Goal: Task Accomplishment & Management: Manage account settings

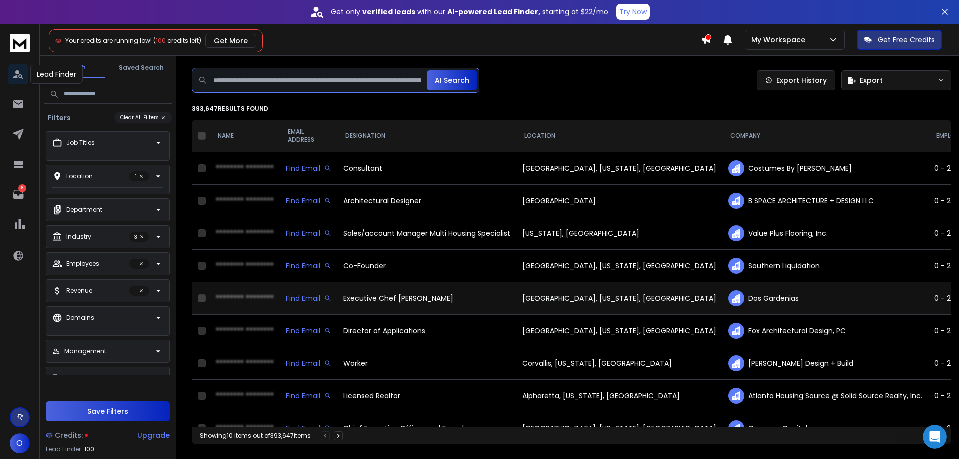
scroll to position [1, 0]
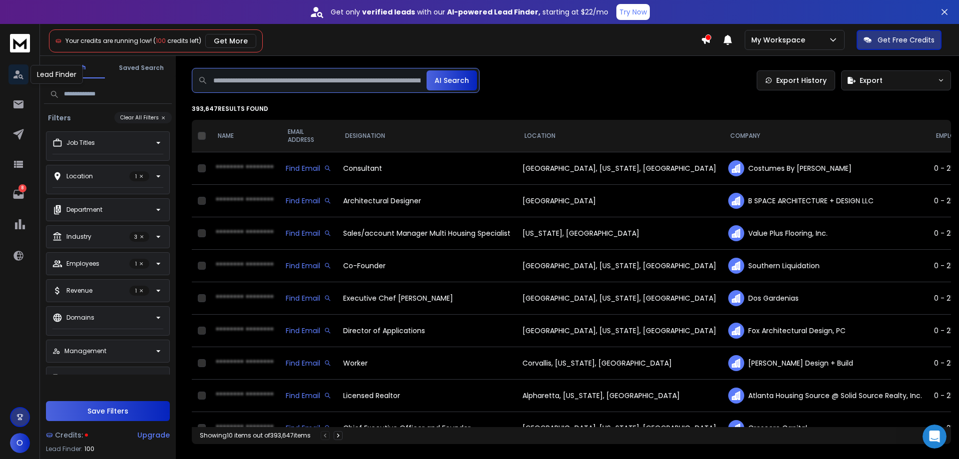
click at [945, 438] on div "Open Intercom Messenger" at bounding box center [934, 436] width 33 height 33
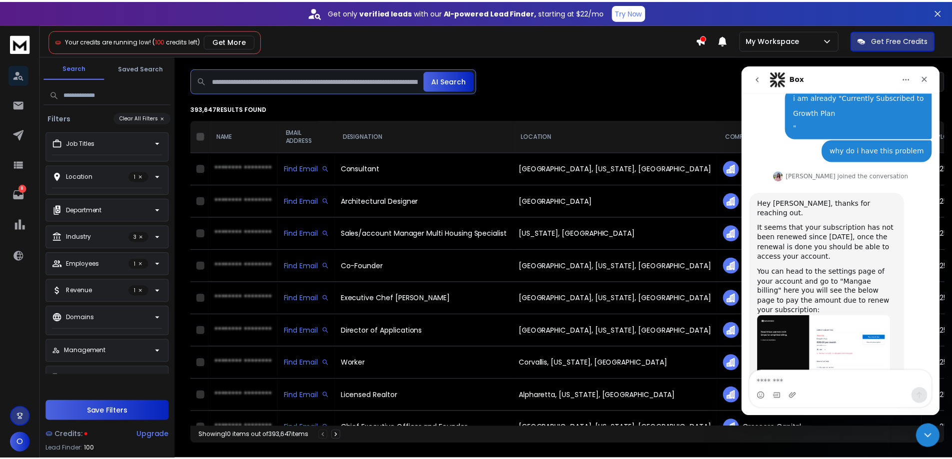
scroll to position [243, 0]
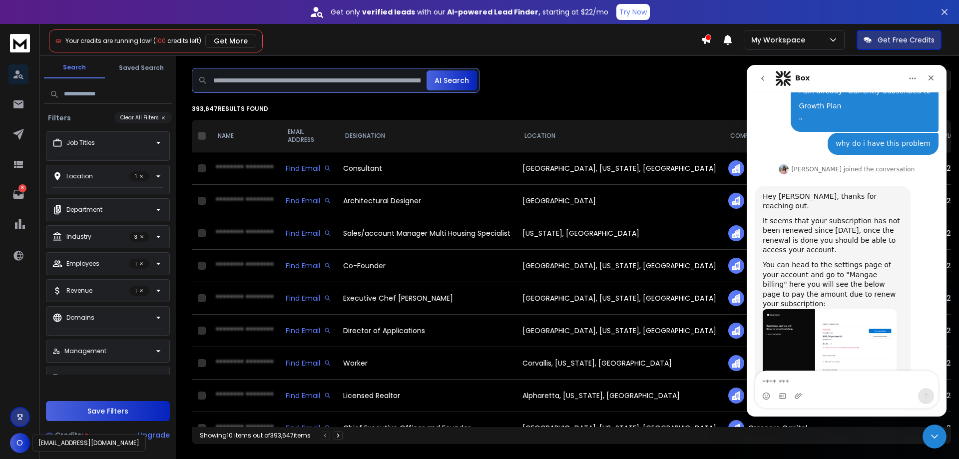
click at [19, 448] on span "O" at bounding box center [20, 443] width 20 height 20
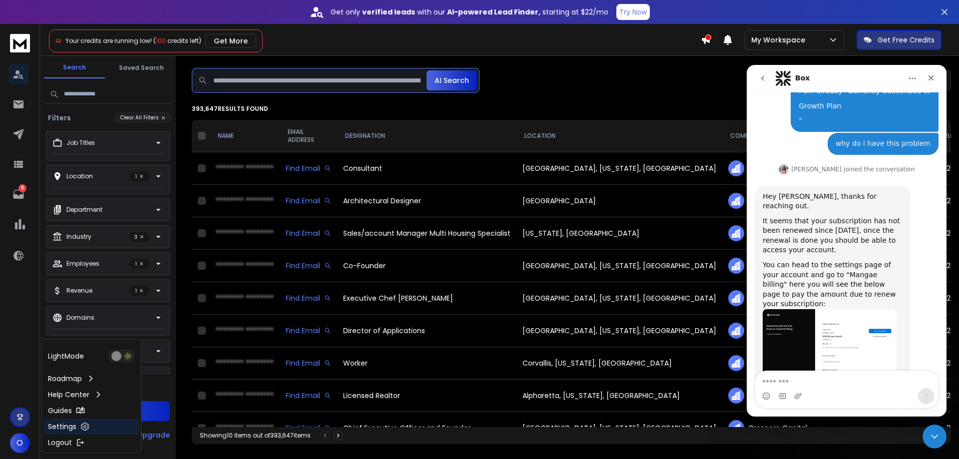
click at [76, 432] on div "Settings" at bounding box center [91, 427] width 95 height 16
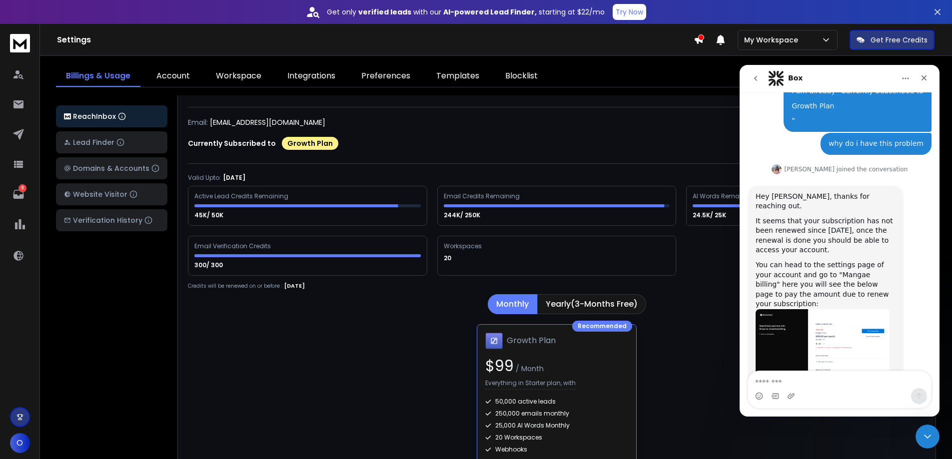
scroll to position [50, 0]
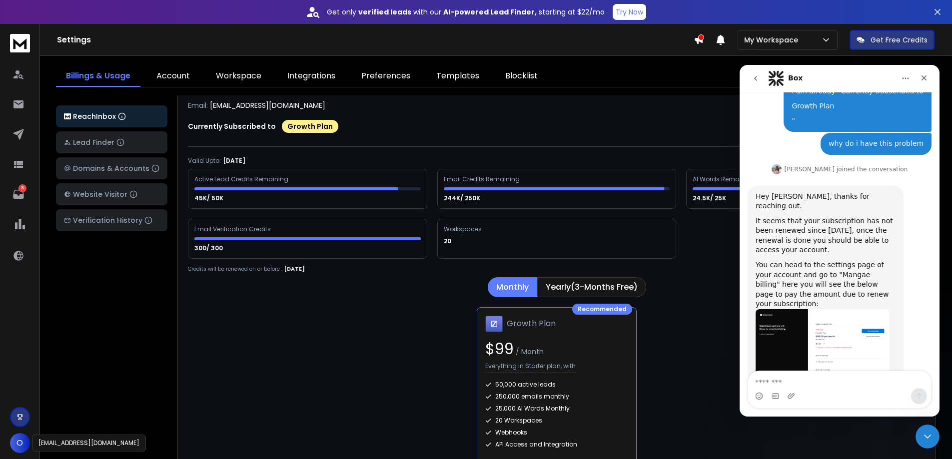
drag, startPoint x: 0, startPoint y: 437, endPoint x: 17, endPoint y: 445, distance: 19.2
click at [0, 437] on div "8 O" at bounding box center [20, 243] width 40 height 439
click at [17, 445] on span "O" at bounding box center [20, 443] width 20 height 20
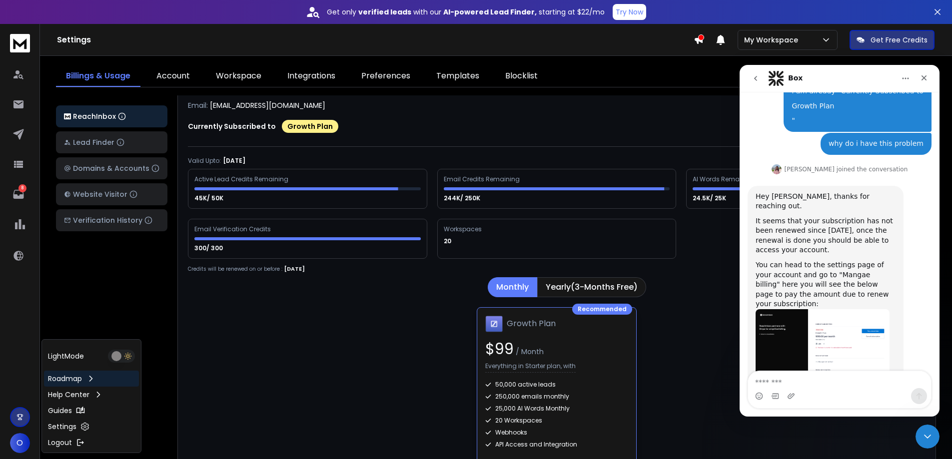
click at [298, 110] on div "Email: [EMAIL_ADDRESS][DOMAIN_NAME] Subscription Status: Active" at bounding box center [557, 105] width 738 height 10
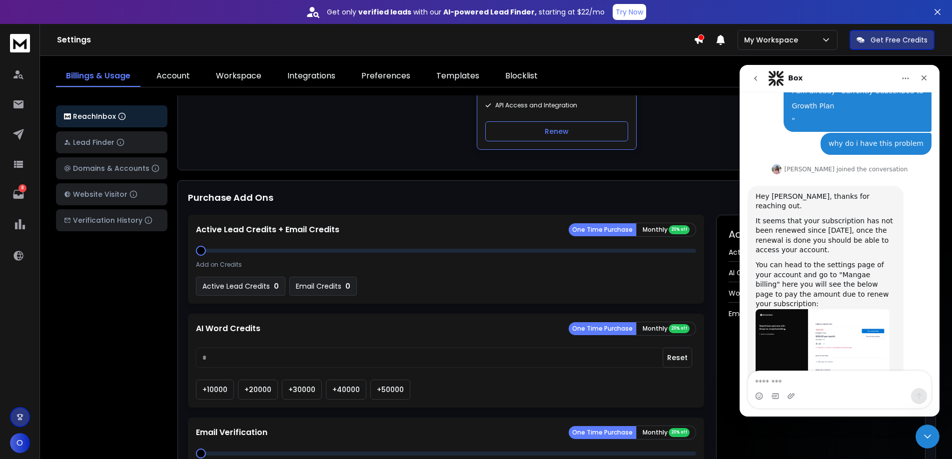
scroll to position [520, 0]
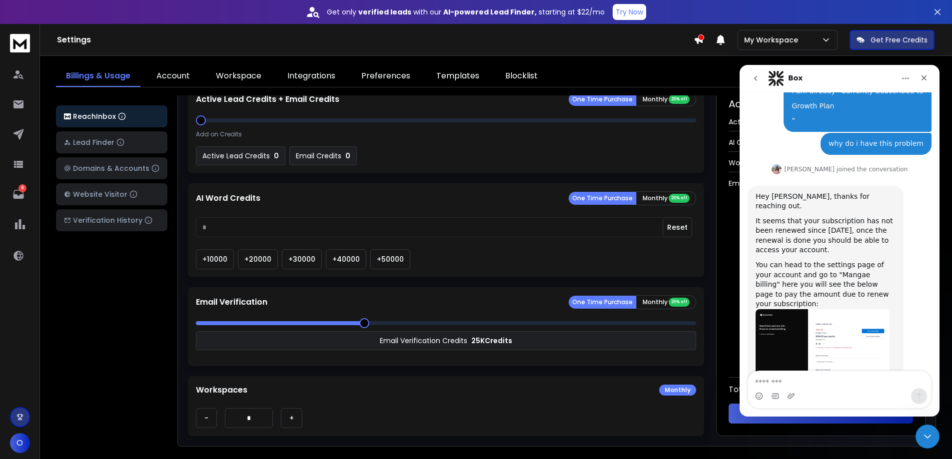
click at [359, 319] on span at bounding box center [364, 323] width 10 height 10
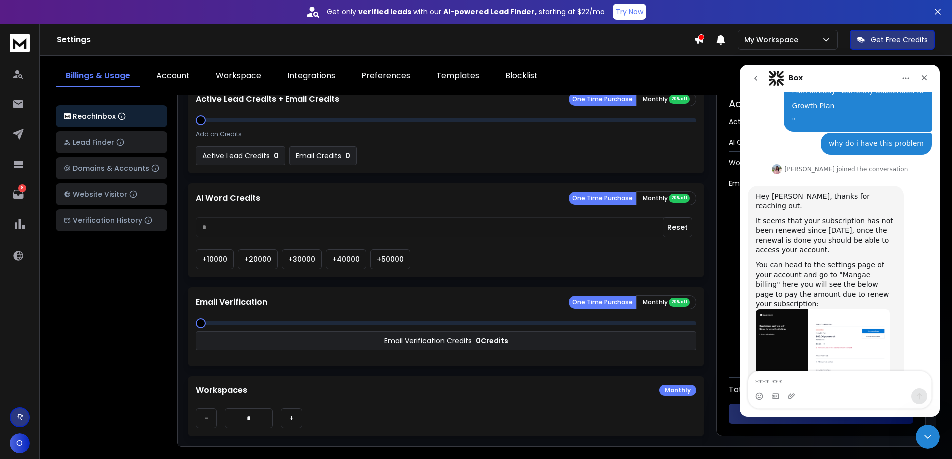
click at [196, 319] on span at bounding box center [201, 323] width 10 height 10
drag, startPoint x: 923, startPoint y: 77, endPoint x: 1596, endPoint y: 220, distance: 688.2
click at [923, 77] on icon "Close" at bounding box center [923, 77] width 5 height 5
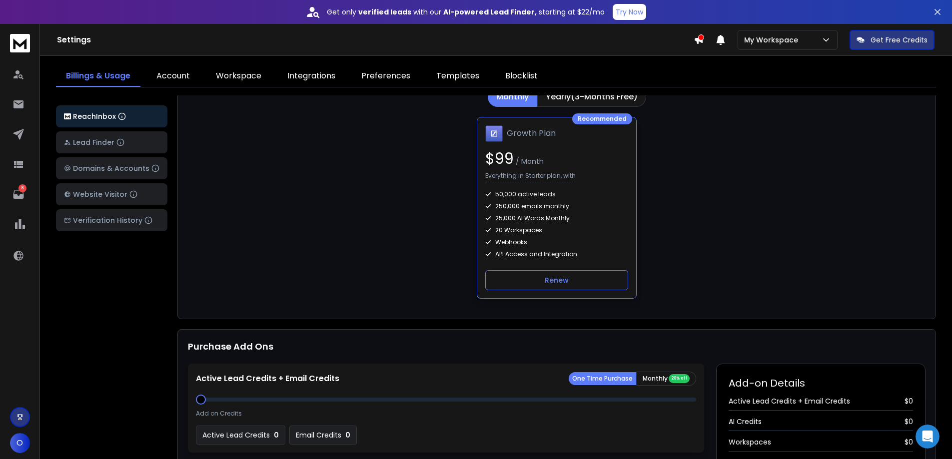
scroll to position [0, 0]
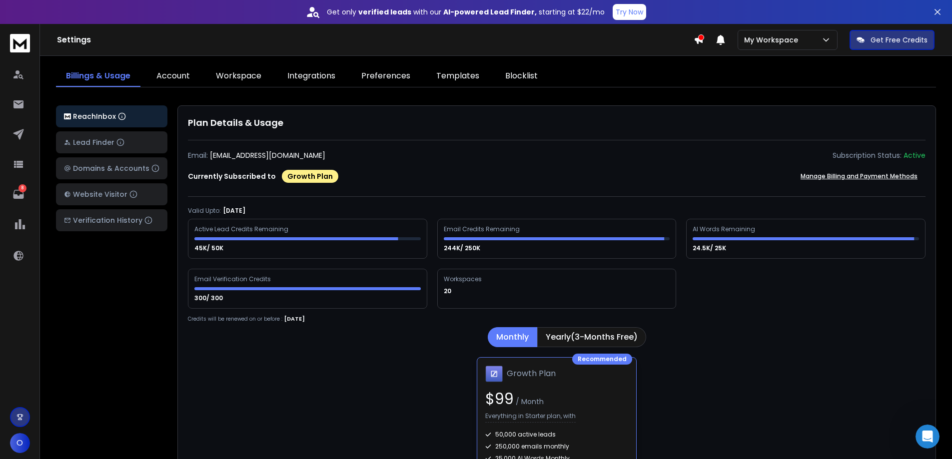
click at [879, 177] on p "Manage Billing and Payment Methods" at bounding box center [859, 176] width 117 height 8
